Goal: Task Accomplishment & Management: Use online tool/utility

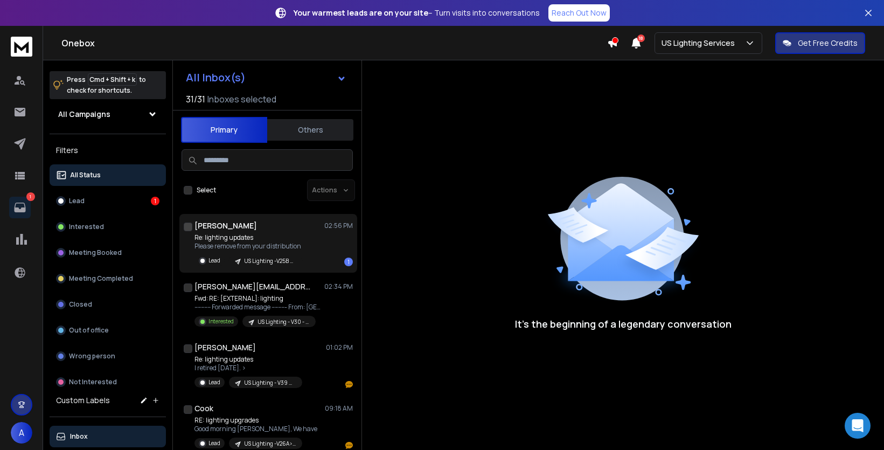
click at [279, 233] on p "Re: lighting updates" at bounding box center [248, 237] width 108 height 9
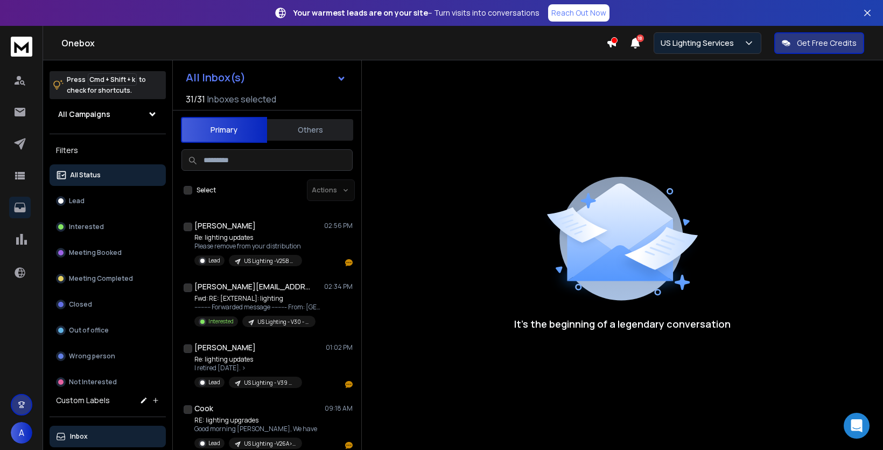
click at [675, 38] on p "US Lighting Services" at bounding box center [700, 43] width 78 height 11
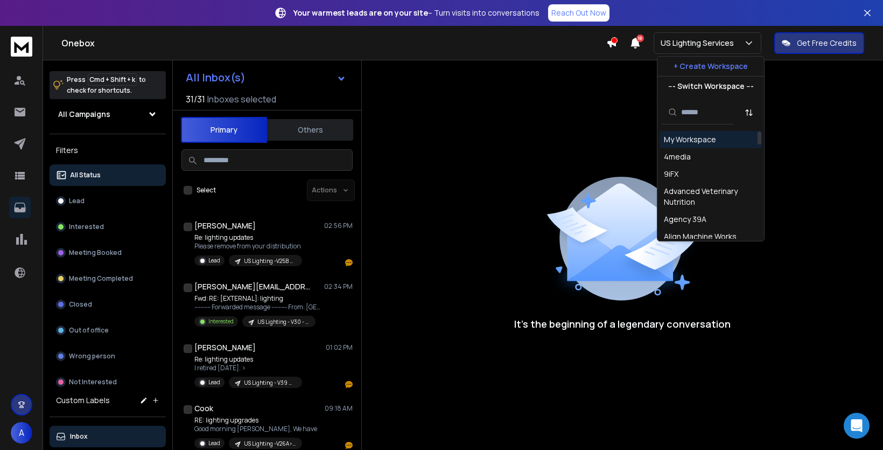
click at [690, 141] on div "My Workspace" at bounding box center [690, 139] width 52 height 11
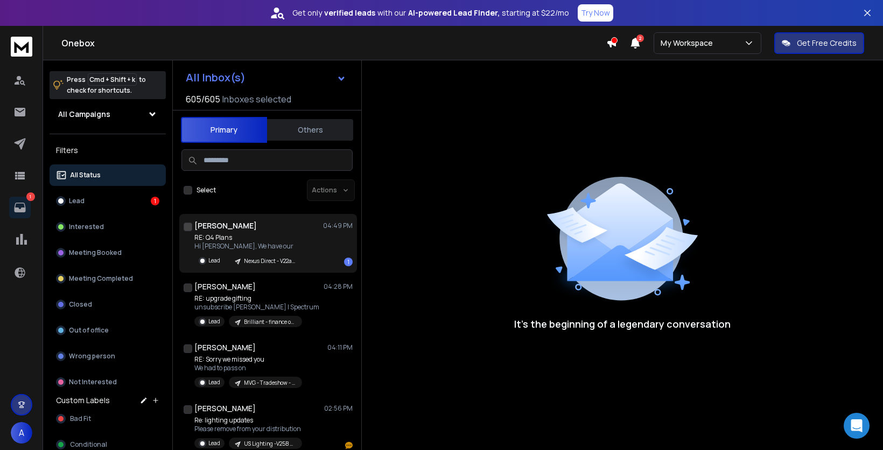
click at [296, 229] on div "[PERSON_NAME] 04:49 PM" at bounding box center [273, 225] width 158 height 11
